Goal: Navigation & Orientation: Find specific page/section

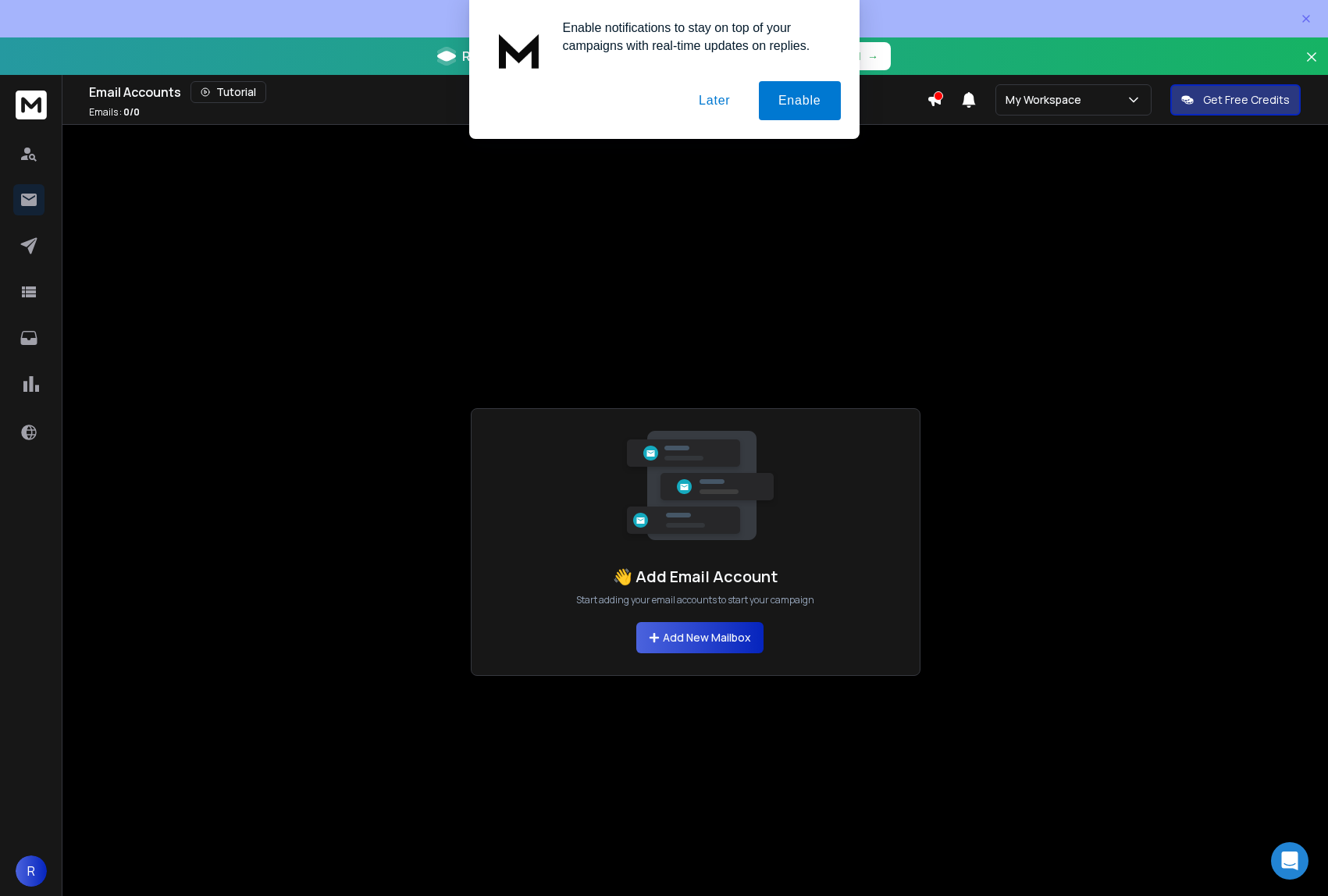
click at [715, 99] on button "Later" at bounding box center [715, 100] width 70 height 39
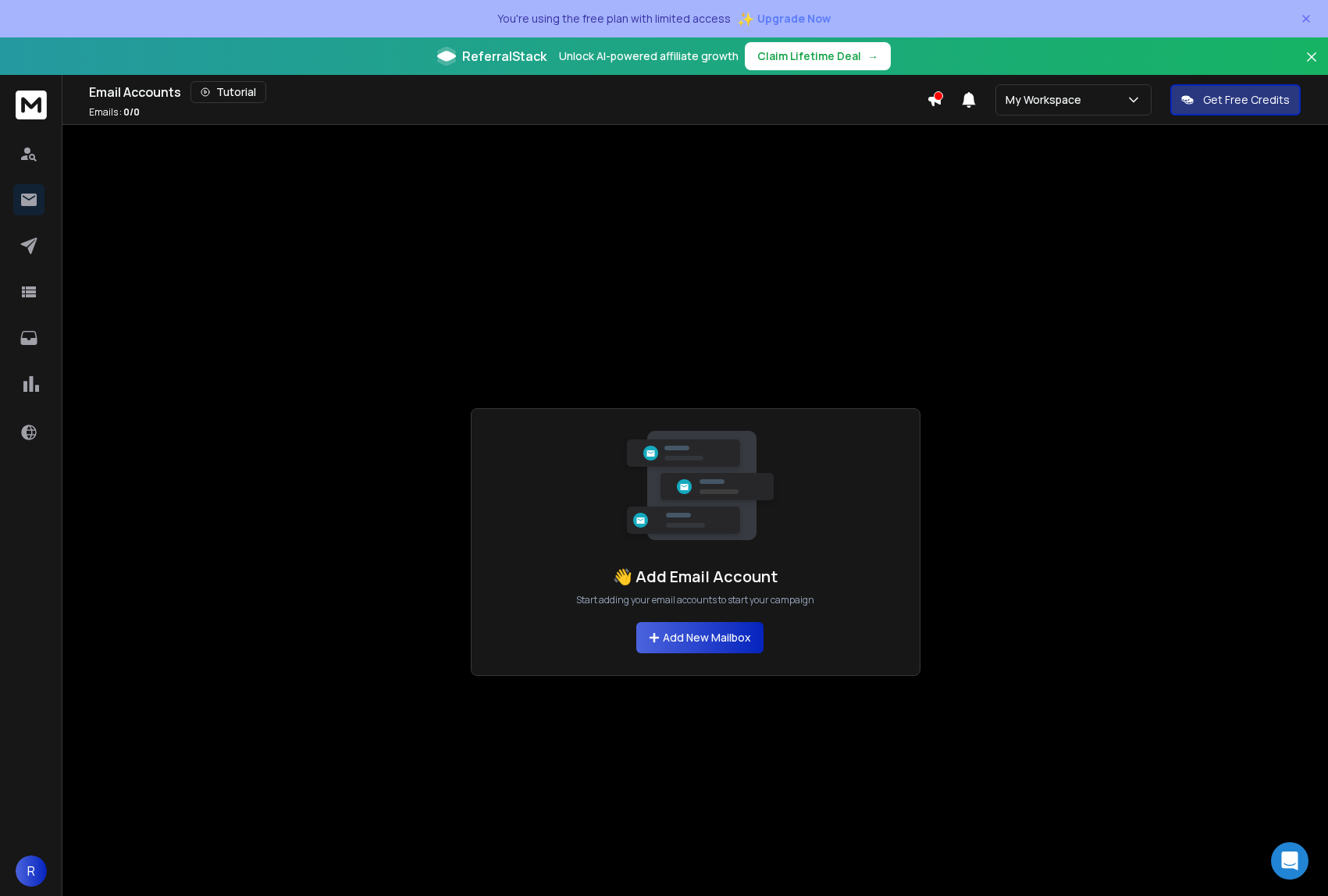
scroll to position [1, 0]
click at [959, 104] on div "My Workspace Get Free Credits" at bounding box center [1113, 100] width 374 height 31
click at [942, 104] on icon at bounding box center [934, 100] width 15 height 15
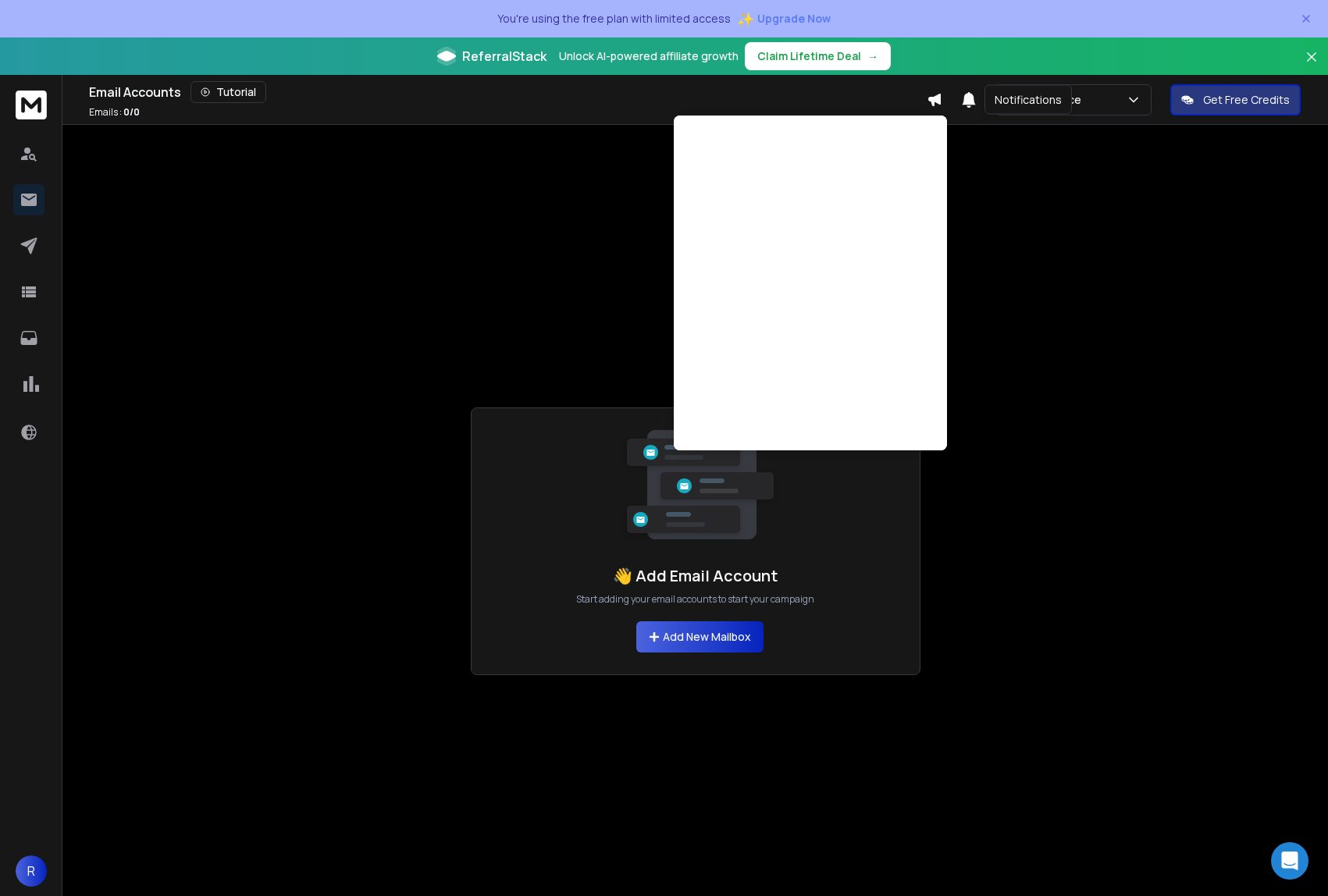
click at [1031, 104] on div "Notifications" at bounding box center [1029, 100] width 87 height 29
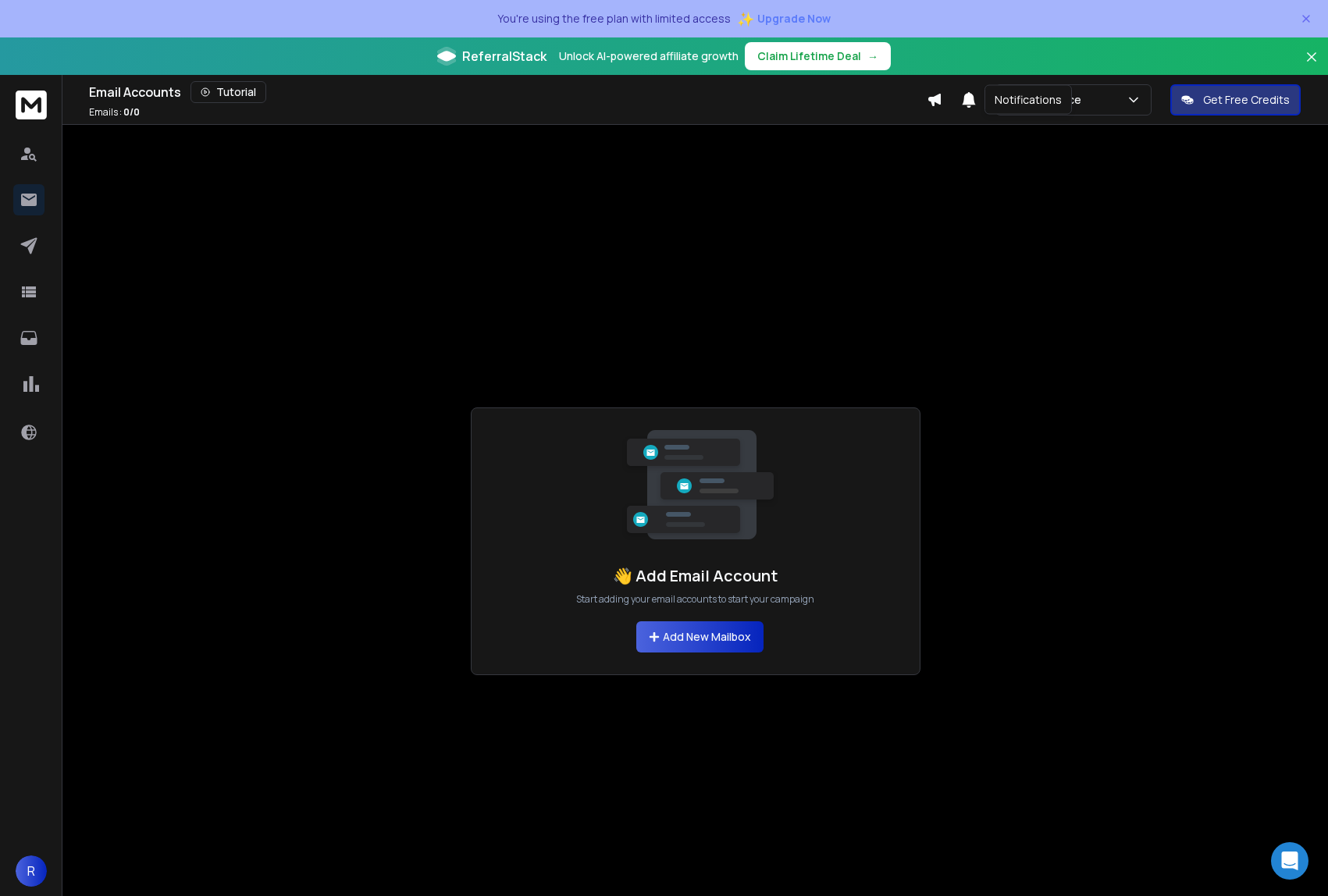
scroll to position [0, 0]
click at [1103, 102] on div "My Workspace" at bounding box center [1073, 100] width 136 height 15
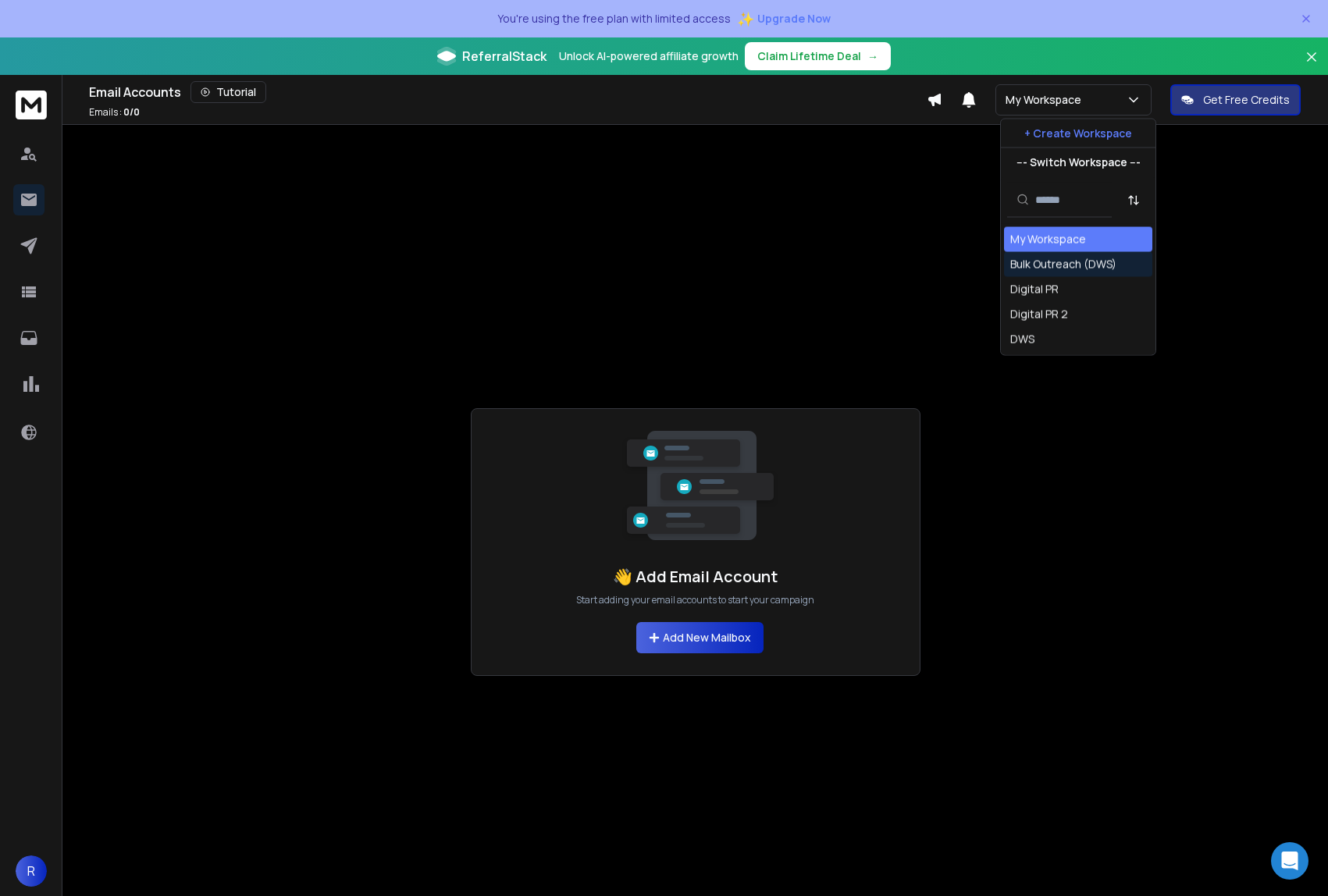
click at [1059, 267] on div "Bulk Outreach (DWS)" at bounding box center [1064, 264] width 106 height 15
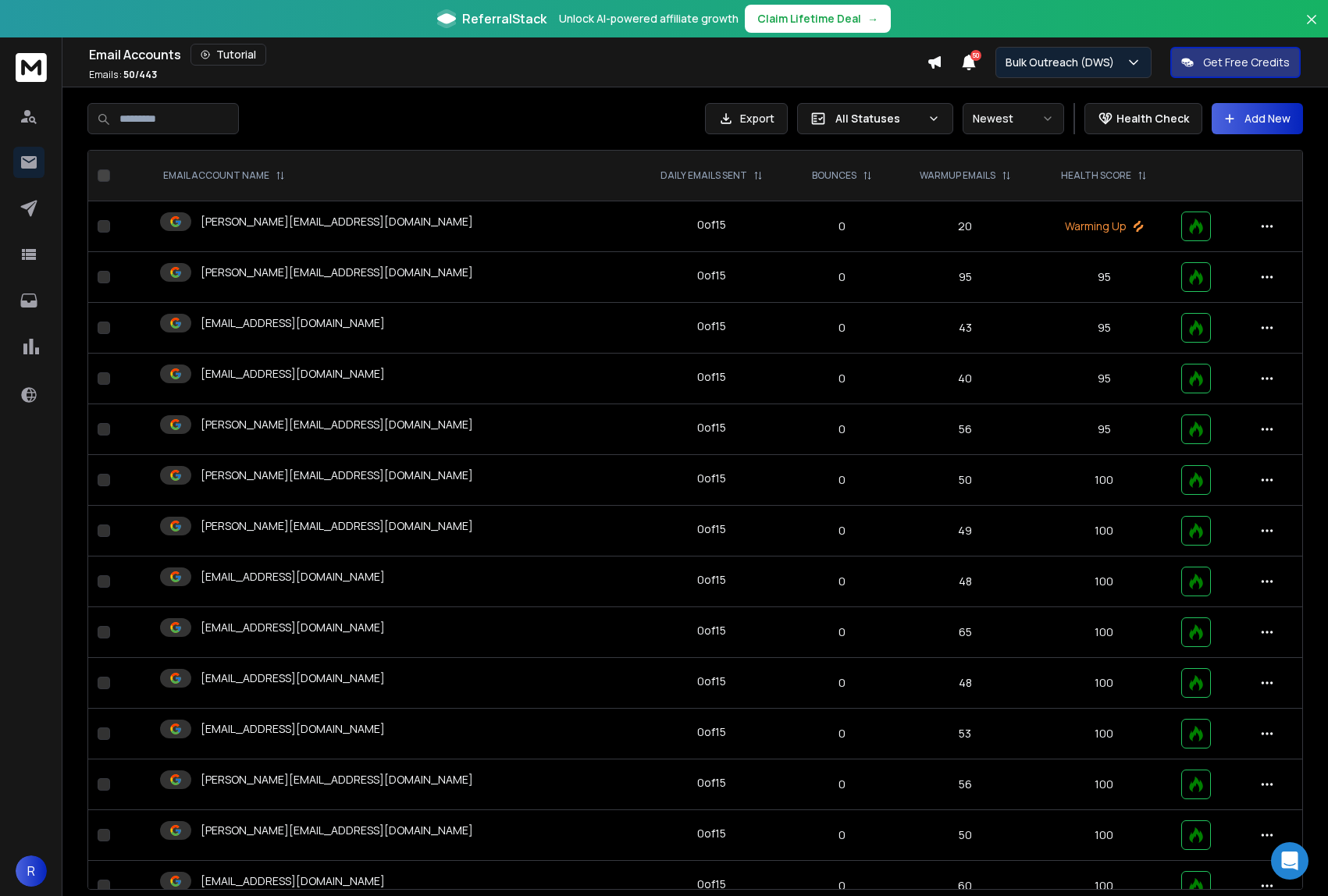
click at [1095, 64] on p "Bulk Outreach (DWS)" at bounding box center [1063, 63] width 115 height 15
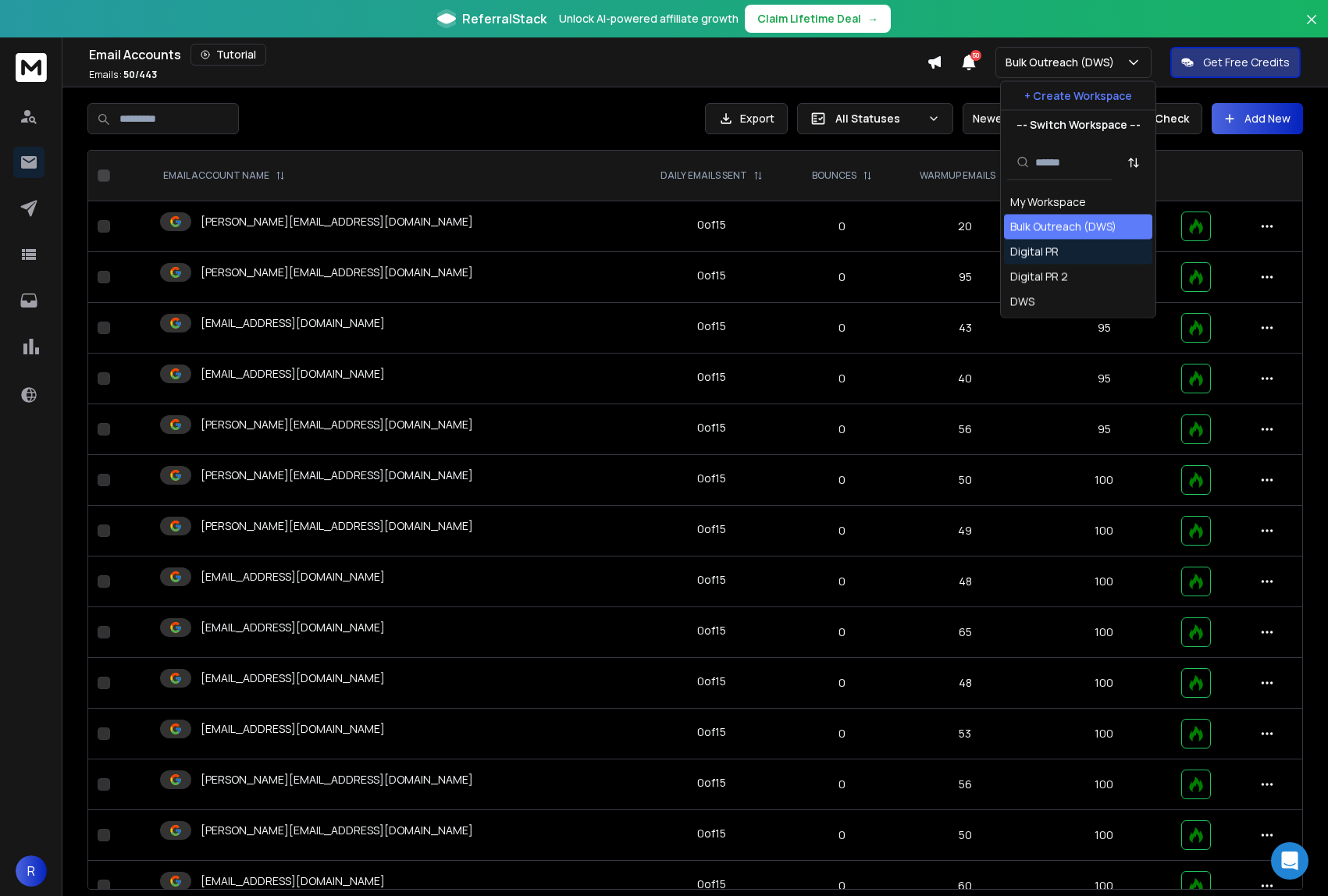
click at [1043, 254] on div "Digital PR" at bounding box center [1034, 252] width 48 height 15
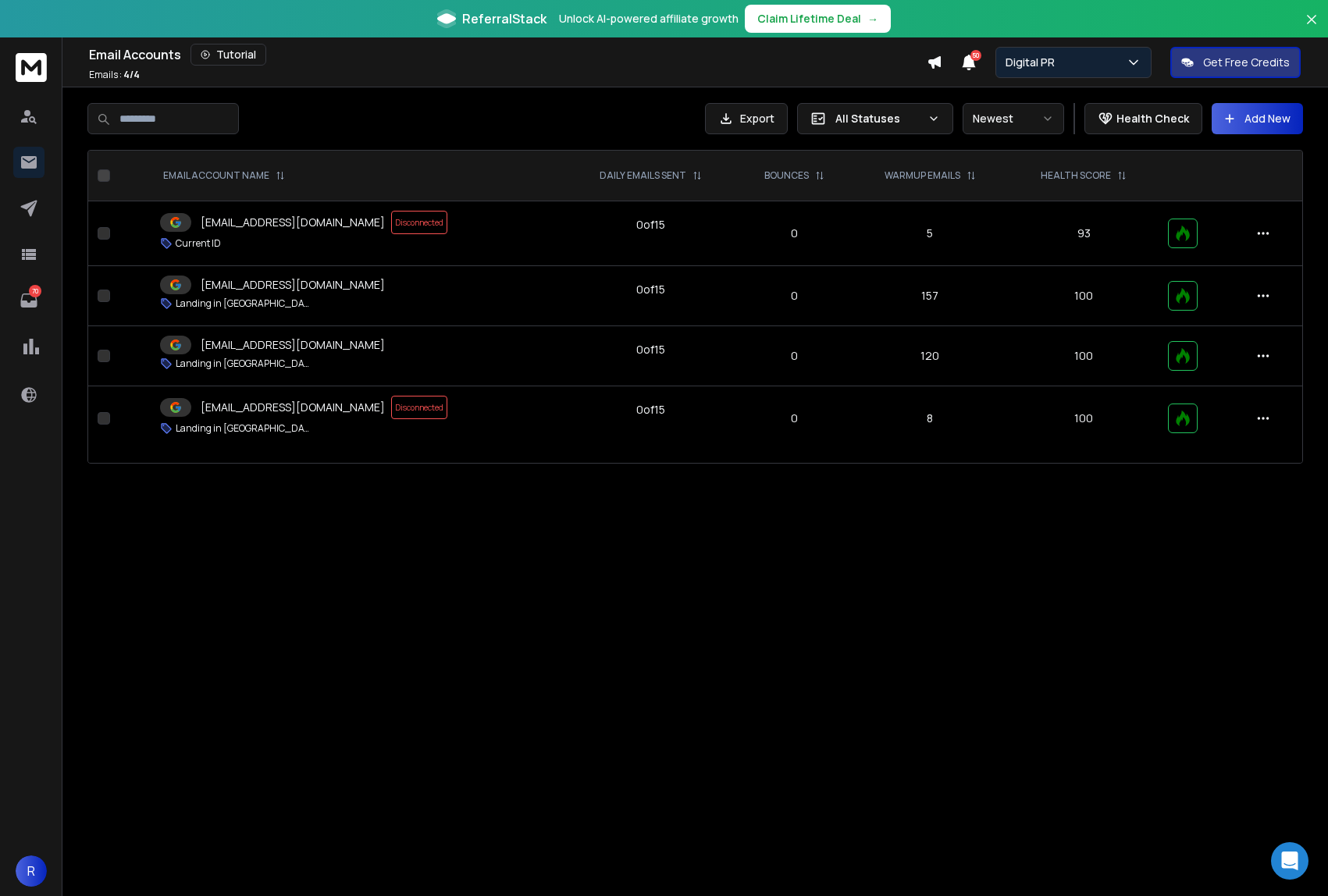
click at [1046, 65] on p "Digital PR" at bounding box center [1033, 63] width 55 height 15
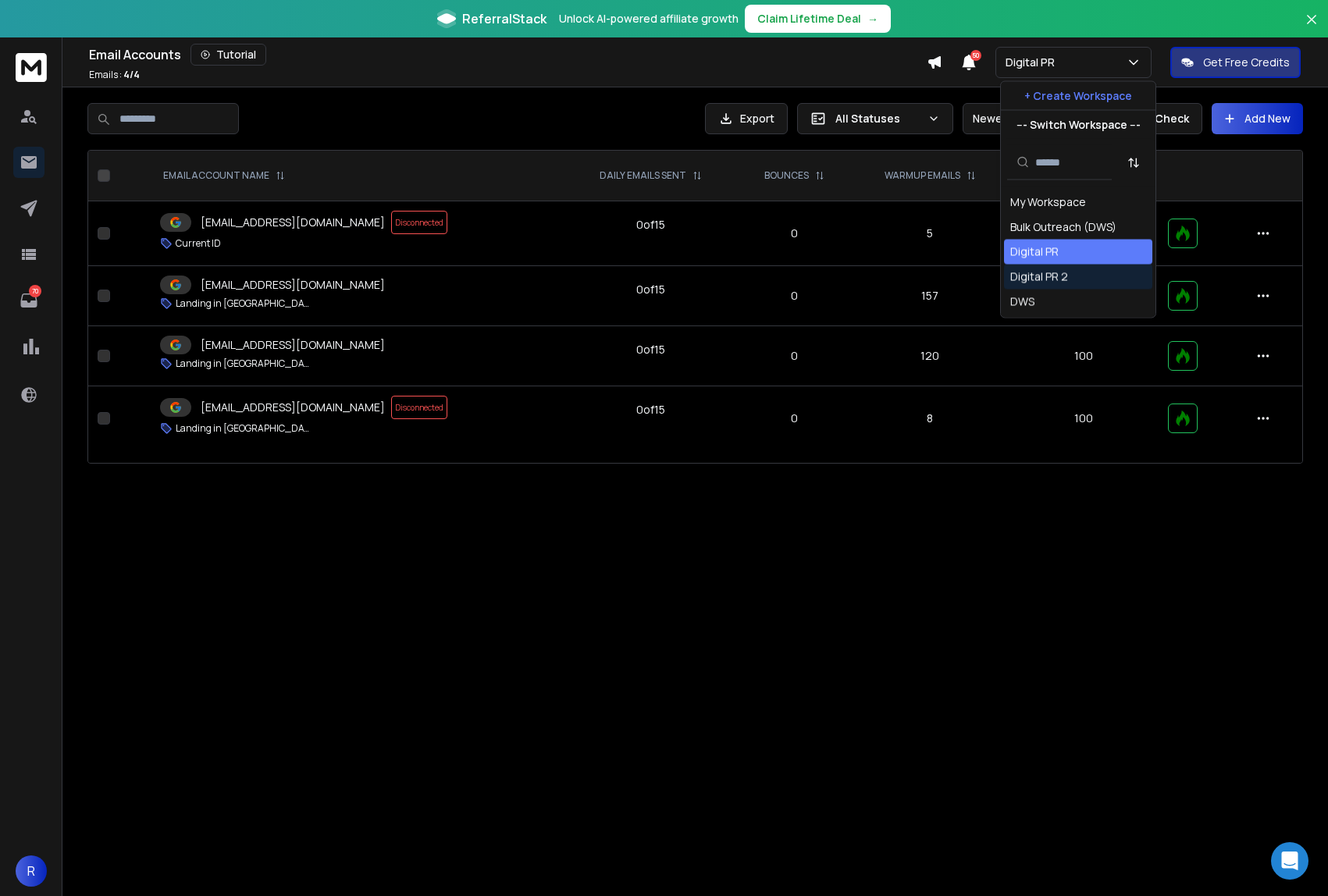
click at [1049, 282] on div "Digital PR 2" at bounding box center [1039, 276] width 58 height 15
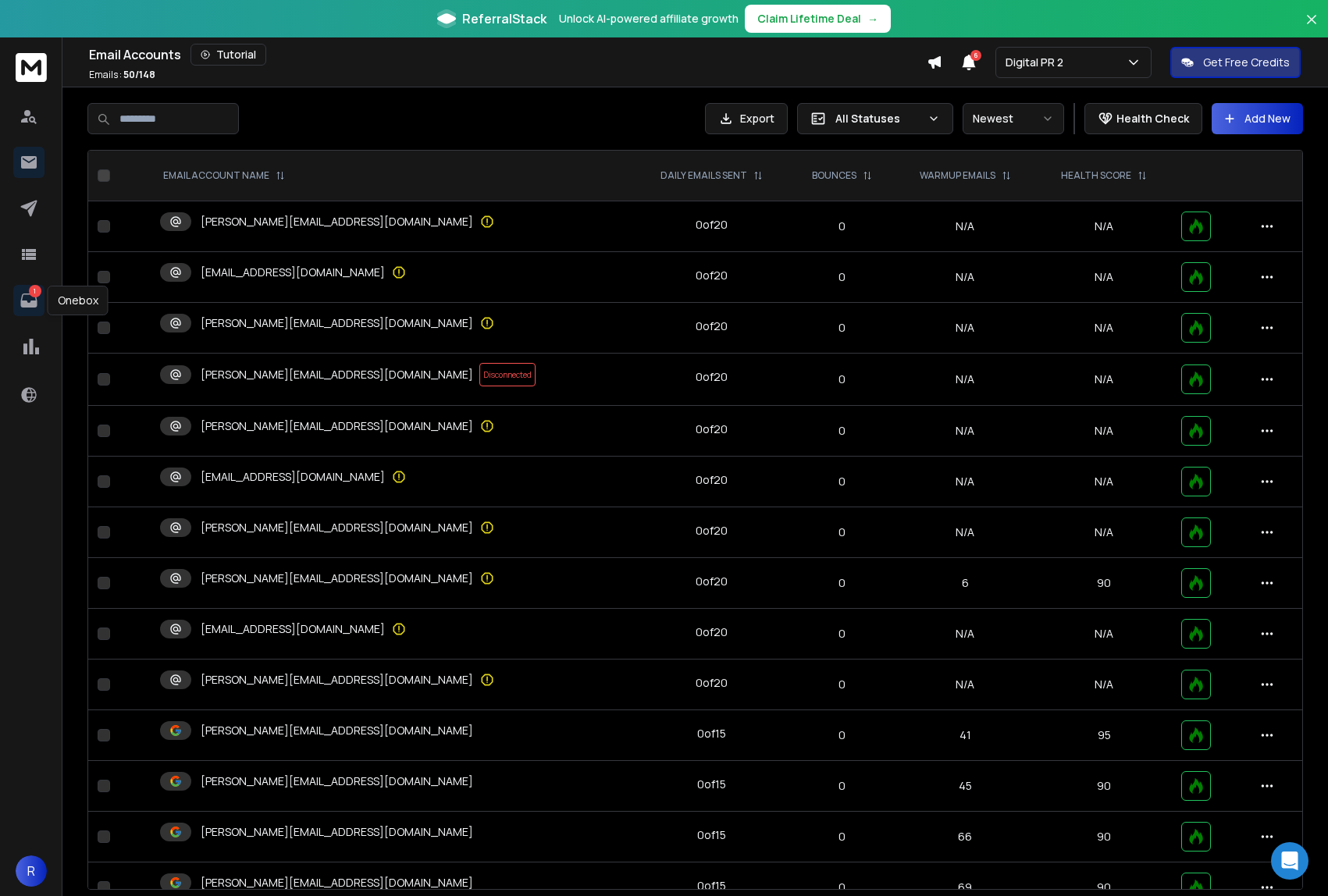
click at [29, 306] on icon at bounding box center [28, 300] width 16 height 14
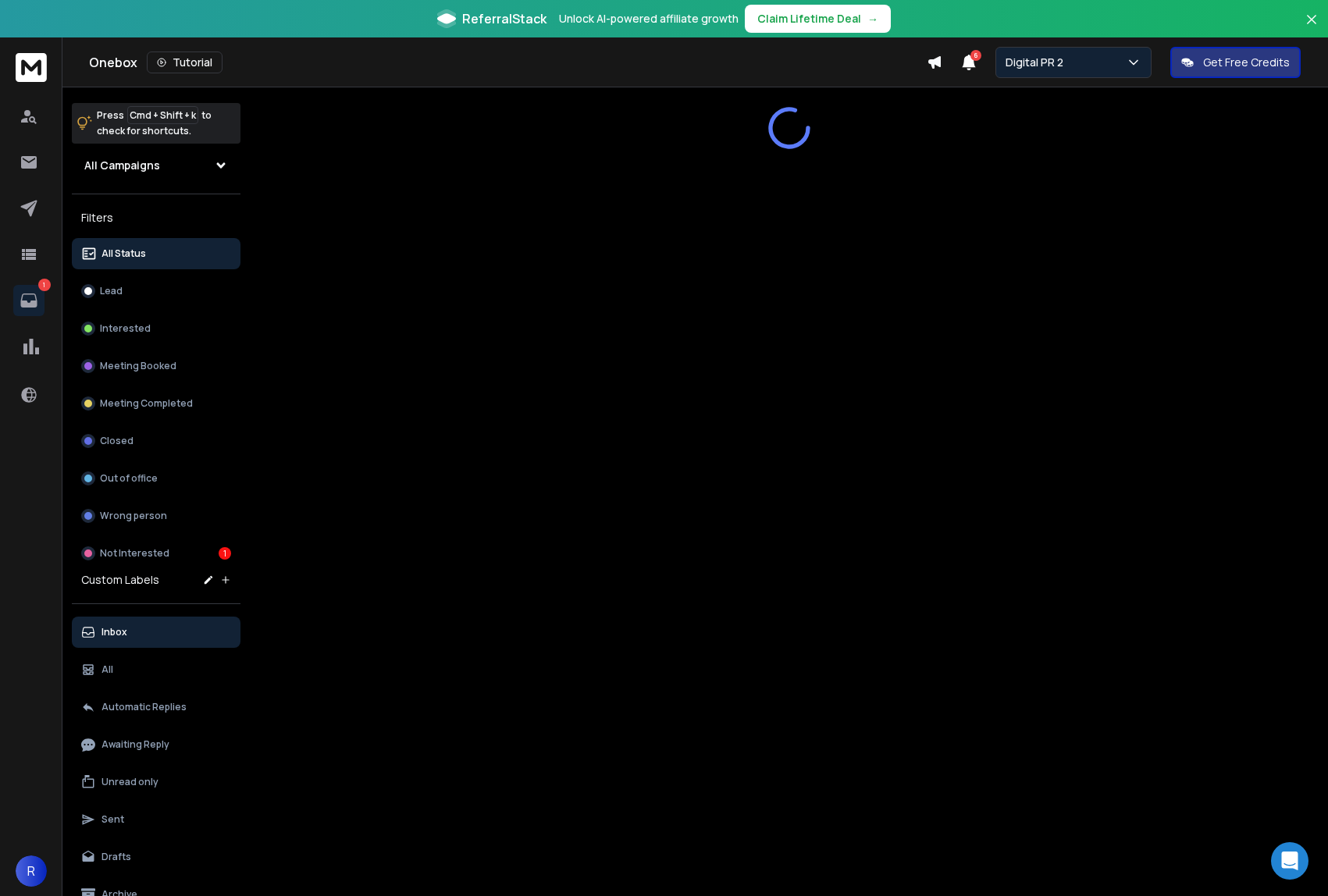
click at [1049, 65] on p "Digital PR 2" at bounding box center [1037, 63] width 64 height 15
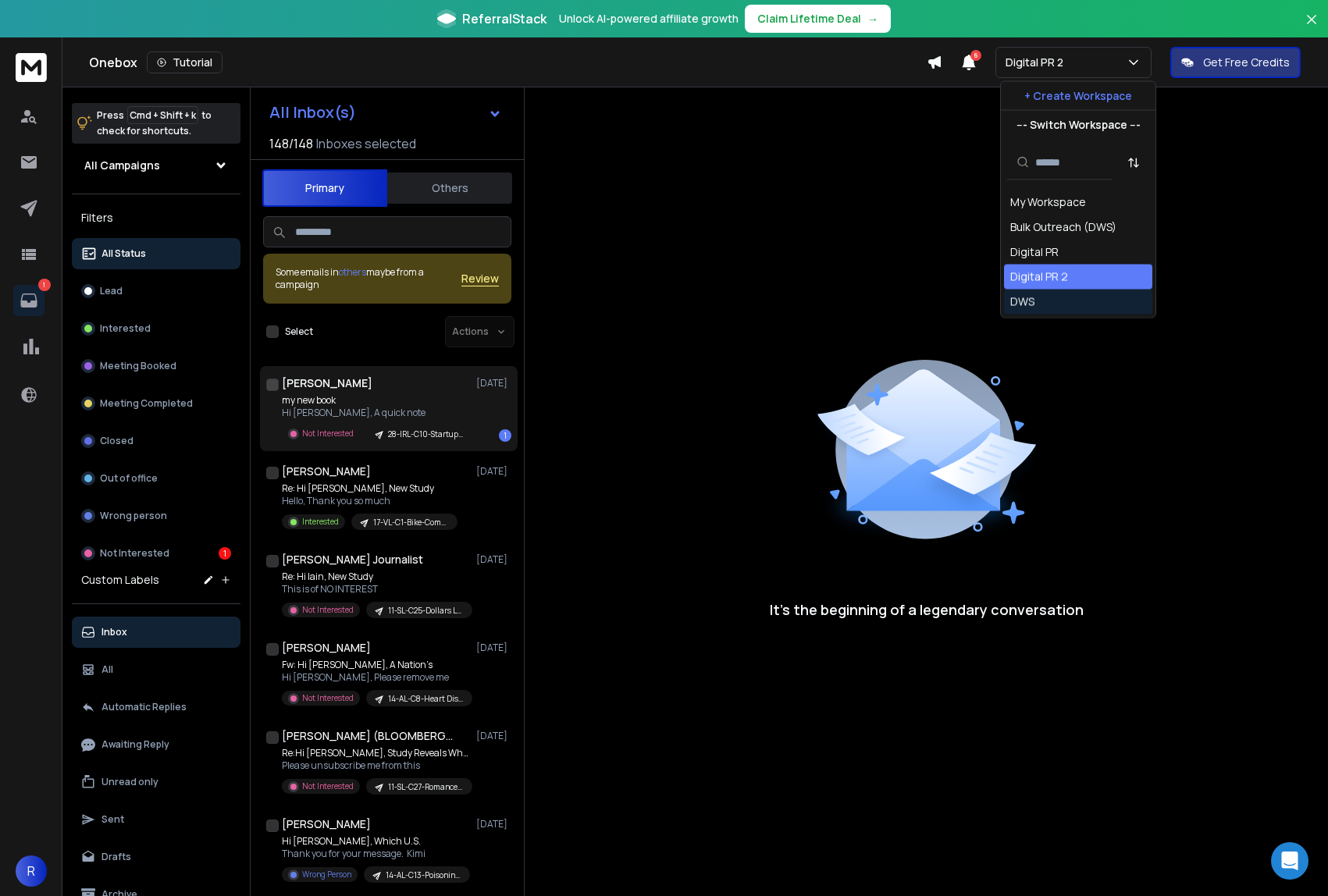
click at [350, 398] on p "my new book" at bounding box center [375, 400] width 187 height 12
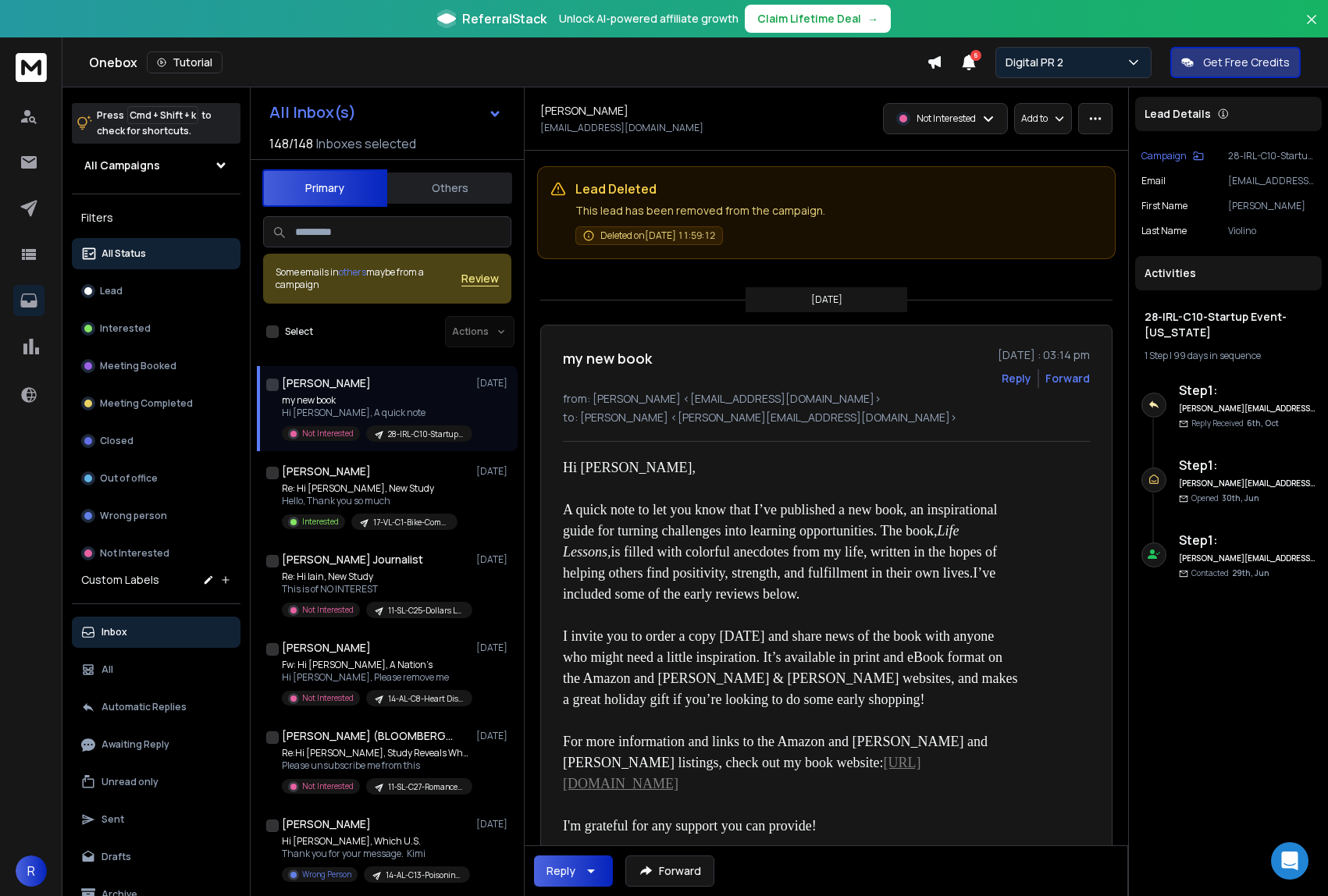
click at [1044, 72] on button "Digital PR 2" at bounding box center [1073, 62] width 156 height 31
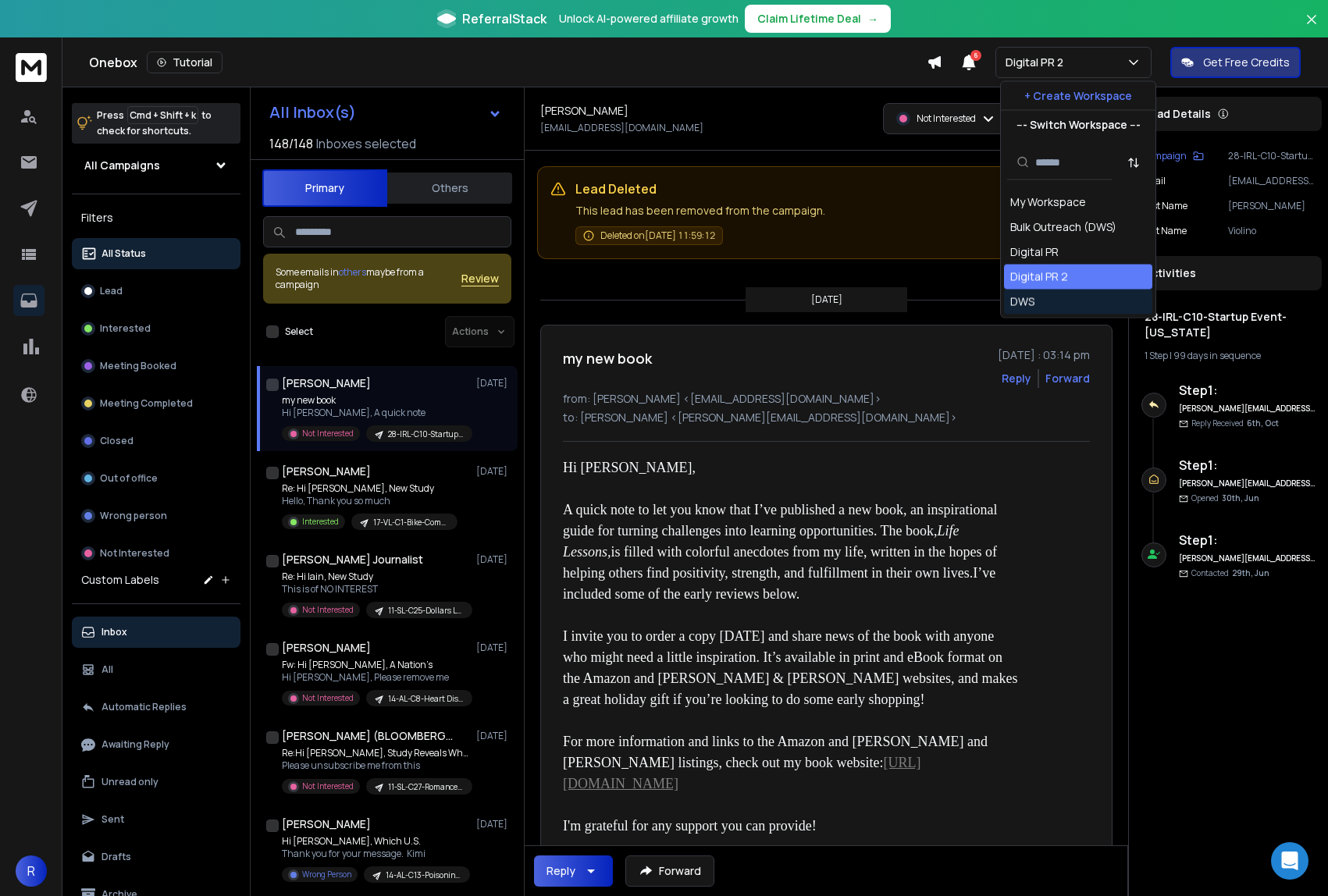
click at [1061, 313] on div "DWS" at bounding box center [1078, 302] width 148 height 25
